Goal: Communication & Community: Answer question/provide support

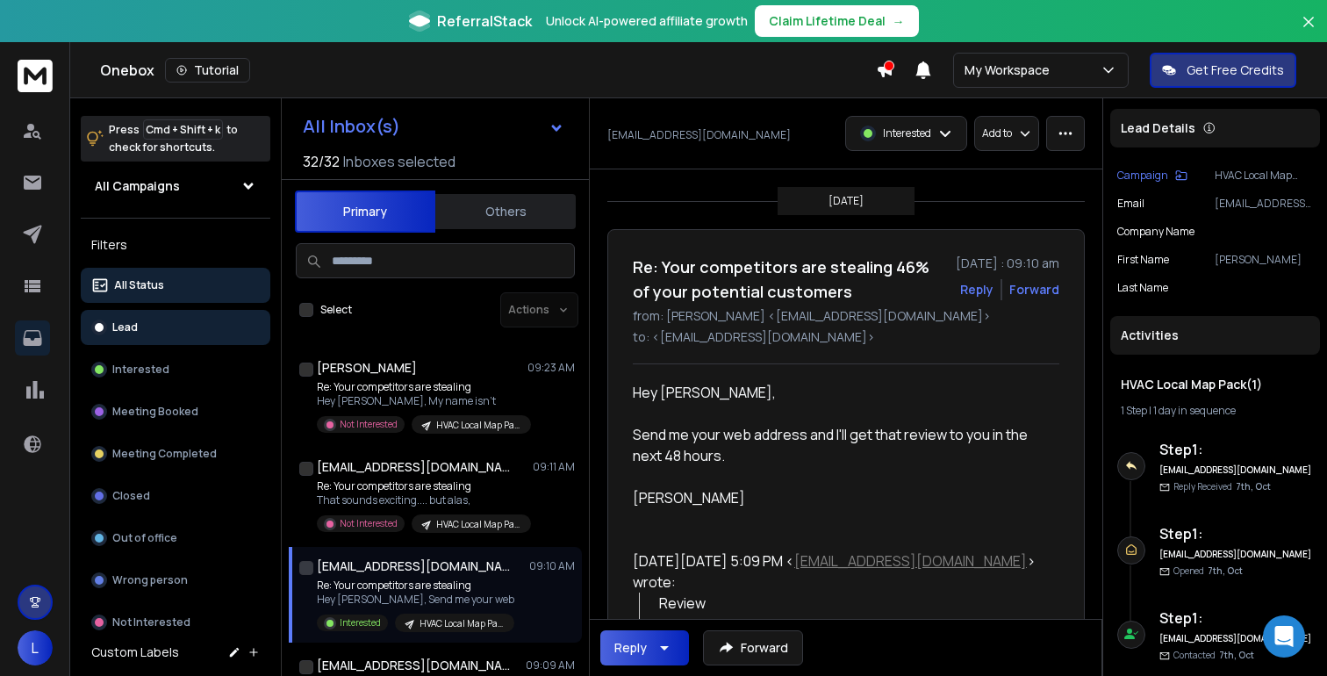
click at [145, 326] on button "Lead" at bounding box center [176, 327] width 190 height 35
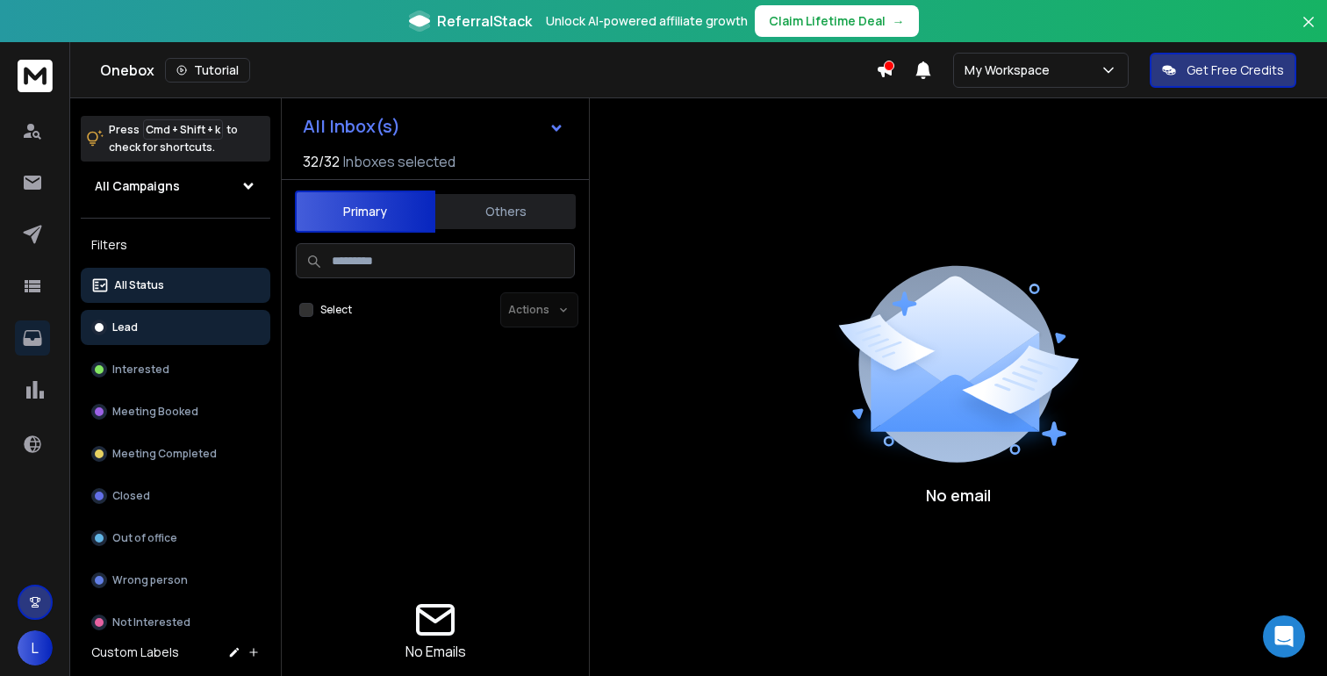
click at [154, 289] on p "All Status" at bounding box center [139, 285] width 50 height 14
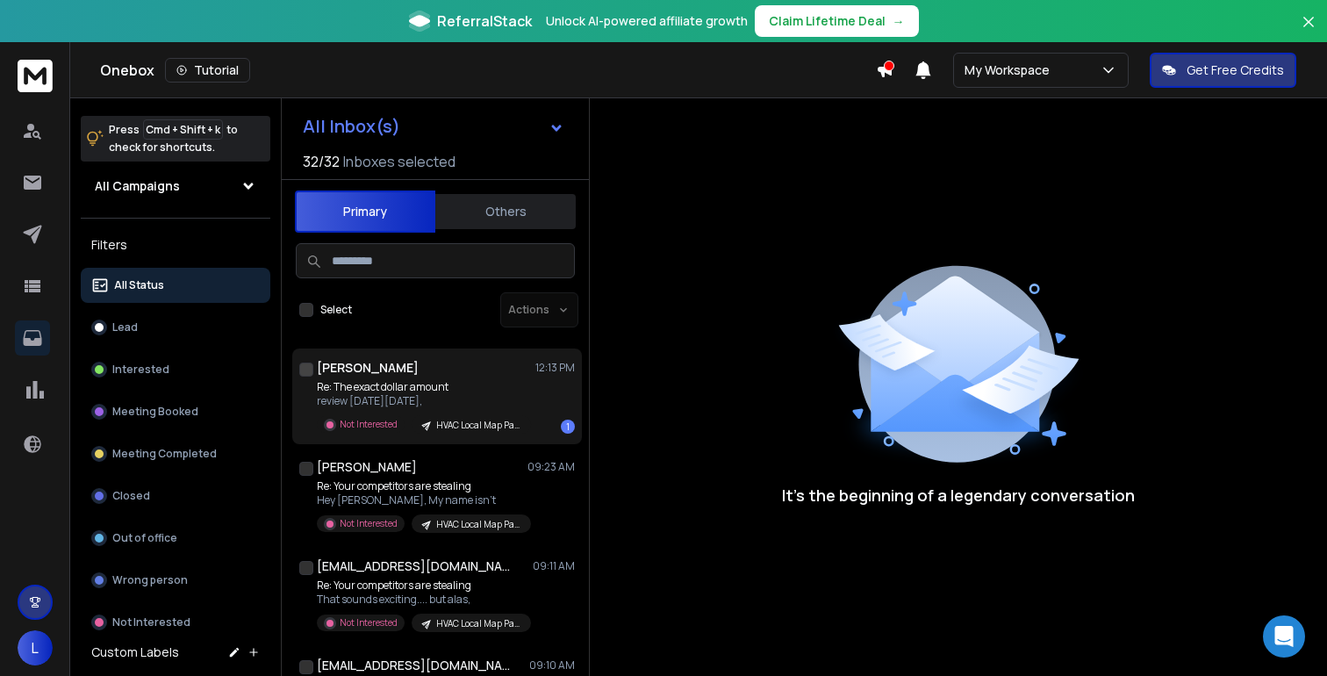
click at [472, 383] on p "Re: The exact dollar amount" at bounding box center [422, 387] width 211 height 14
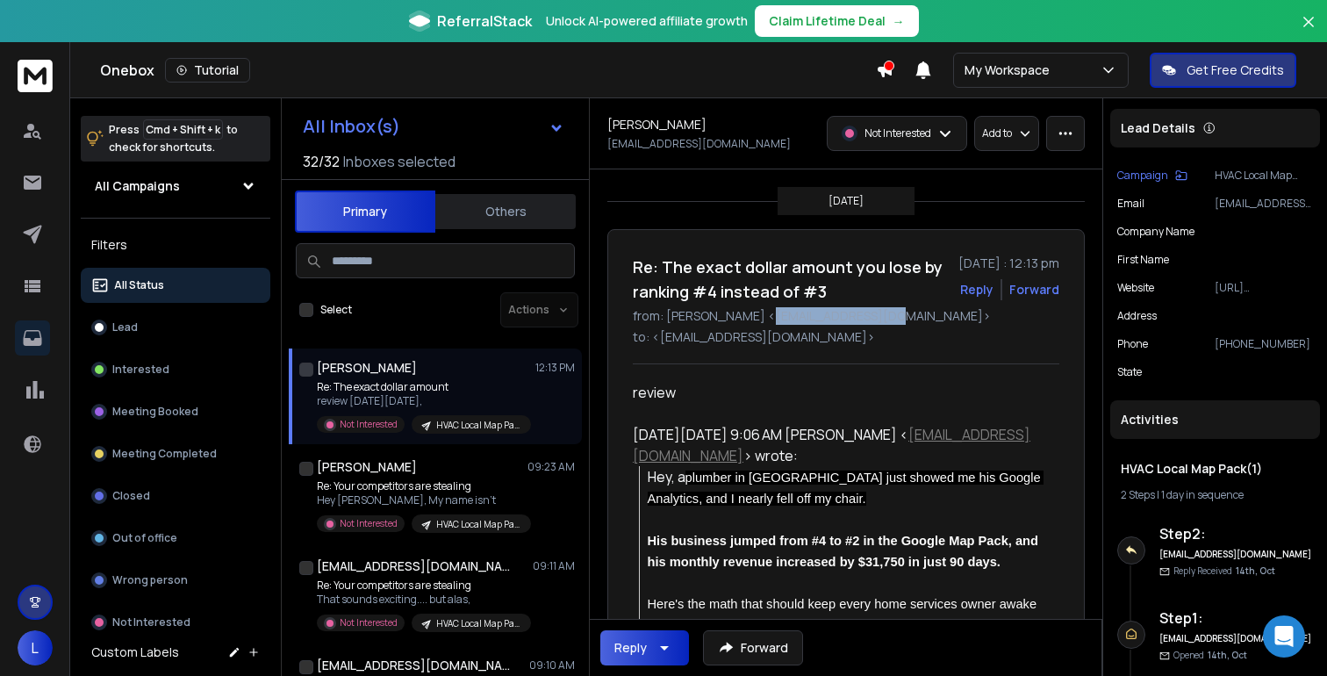
drag, startPoint x: 861, startPoint y: 321, endPoint x: 757, endPoint y: 323, distance: 103.6
click at [757, 322] on p "from: [PERSON_NAME] <[EMAIL_ADDRESS][DOMAIN_NAME]>" at bounding box center [846, 316] width 426 height 18
drag, startPoint x: 862, startPoint y: 319, endPoint x: 755, endPoint y: 322, distance: 106.2
click at [755, 322] on p "from: [PERSON_NAME] <[EMAIL_ADDRESS][DOMAIN_NAME]>" at bounding box center [846, 316] width 426 height 18
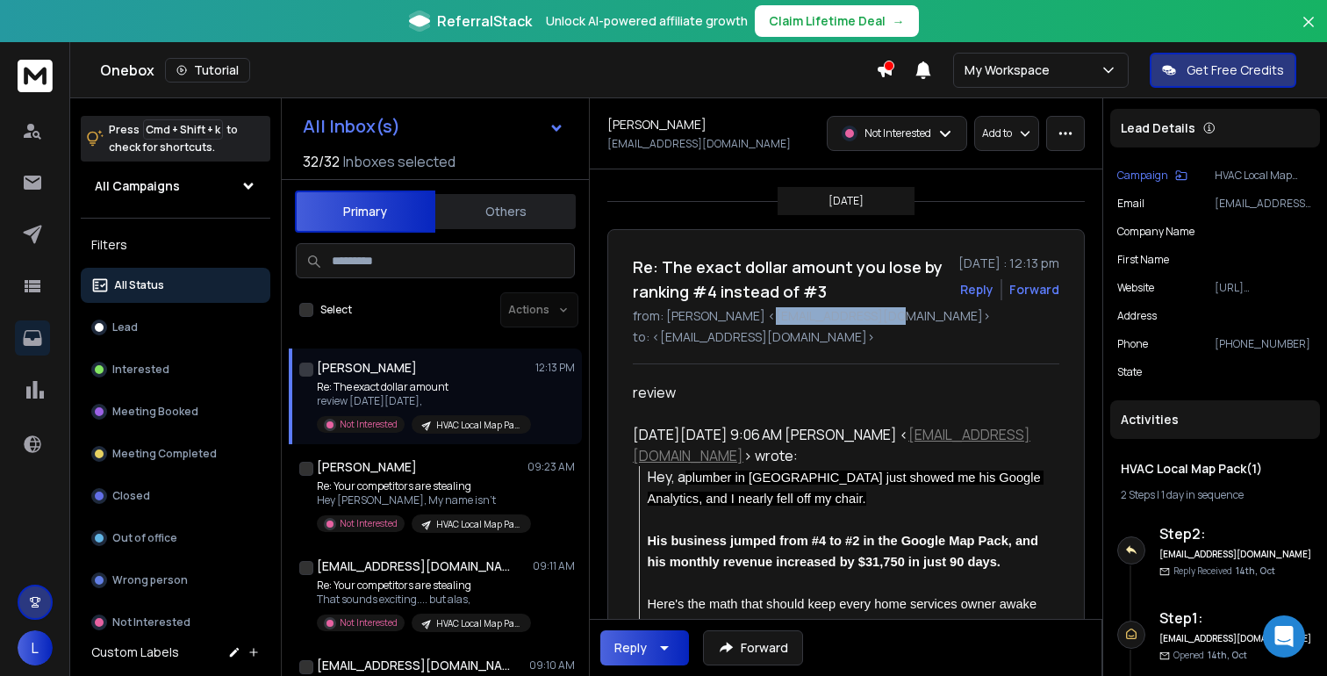
copy p "[EMAIL_ADDRESS][DOMAIN_NAME]"
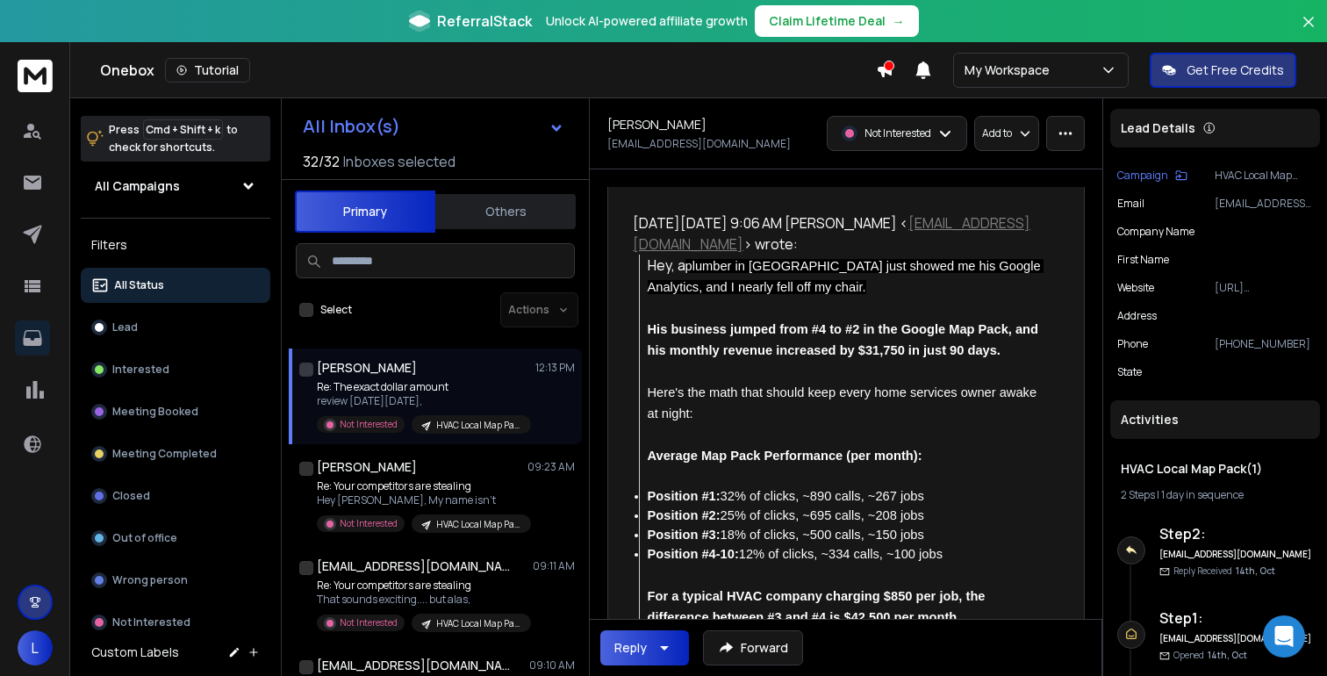
scroll to position [37, 0]
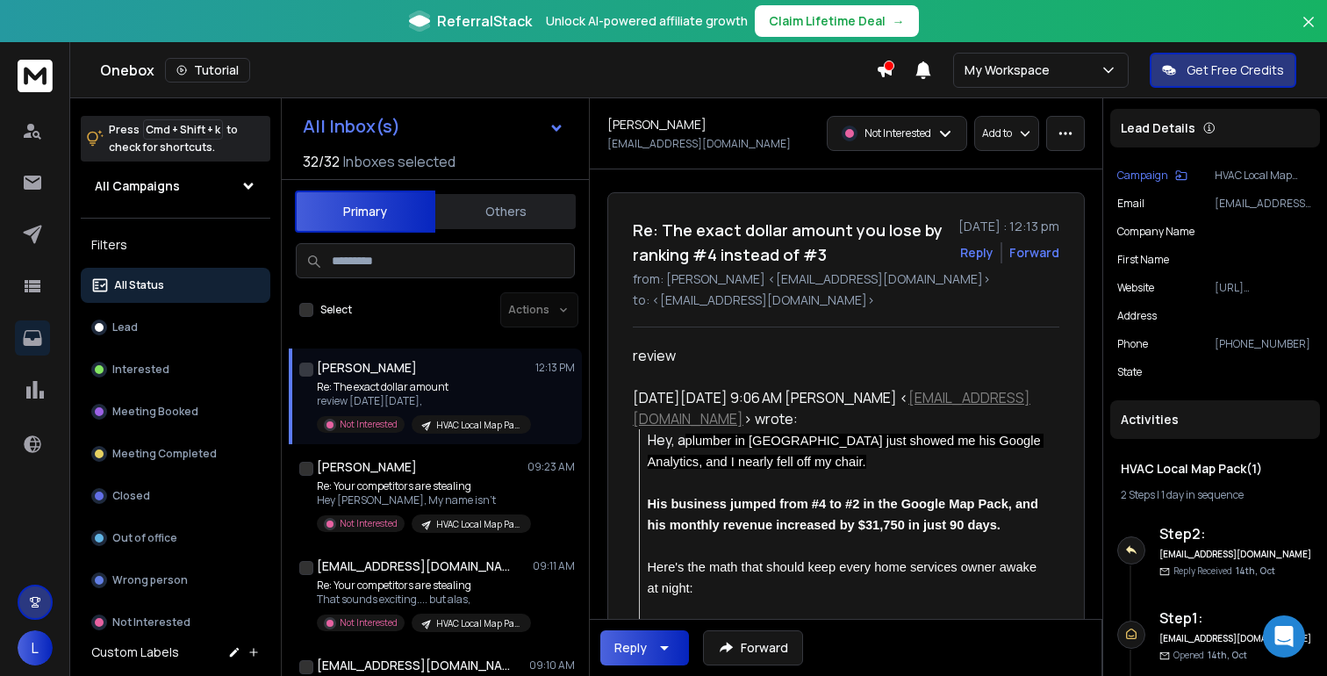
click at [462, 403] on p "review [DATE][DATE]," at bounding box center [422, 401] width 211 height 14
click at [654, 641] on icon "button" at bounding box center [664, 647] width 21 height 21
click at [639, 571] on p "Reply" at bounding box center [646, 568] width 32 height 18
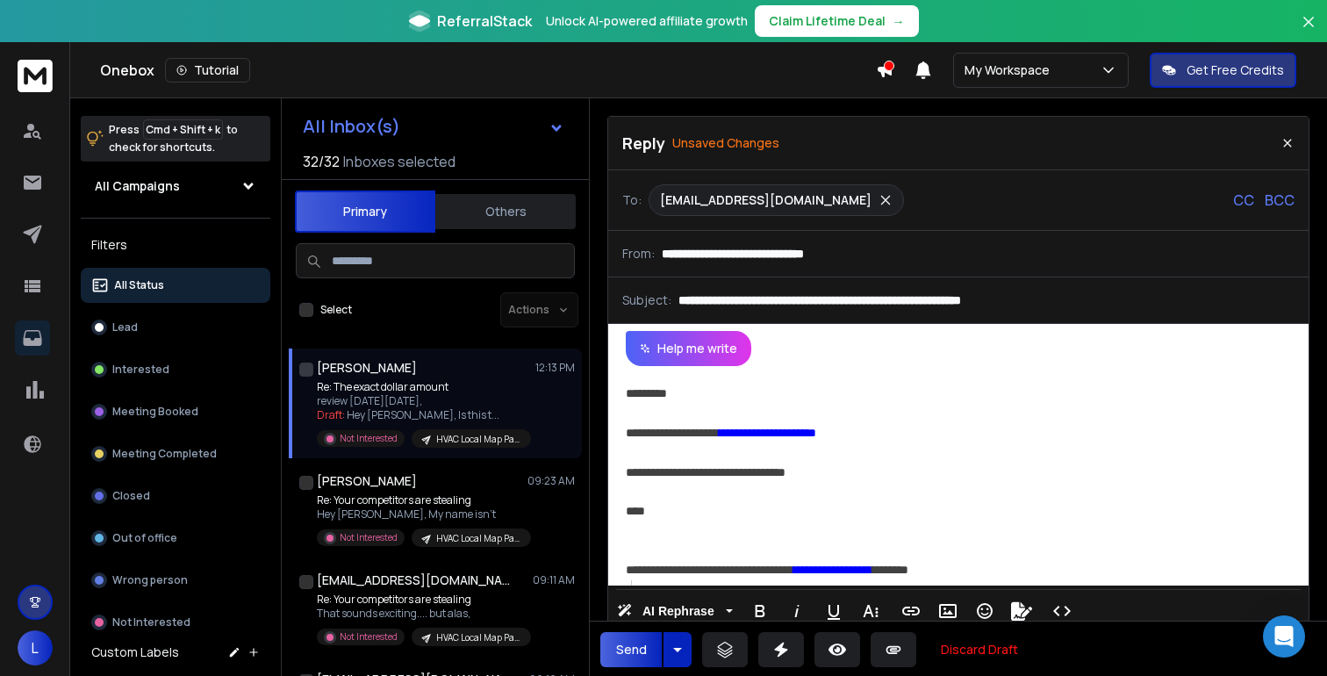
click at [629, 641] on button "Send" at bounding box center [630, 649] width 61 height 35
